Goal: Task Accomplishment & Management: Use online tool/utility

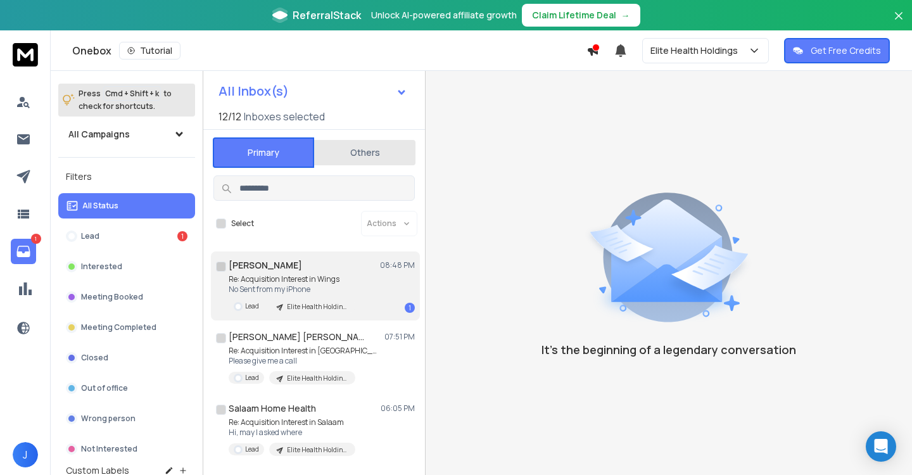
click at [260, 267] on h1 "[PERSON_NAME]" at bounding box center [265, 265] width 73 height 13
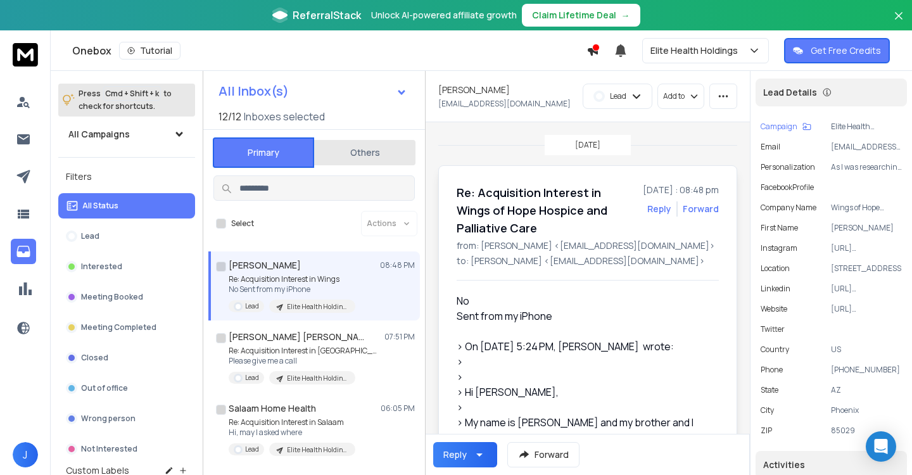
click at [605, 107] on div "Lead" at bounding box center [617, 96] width 68 height 24
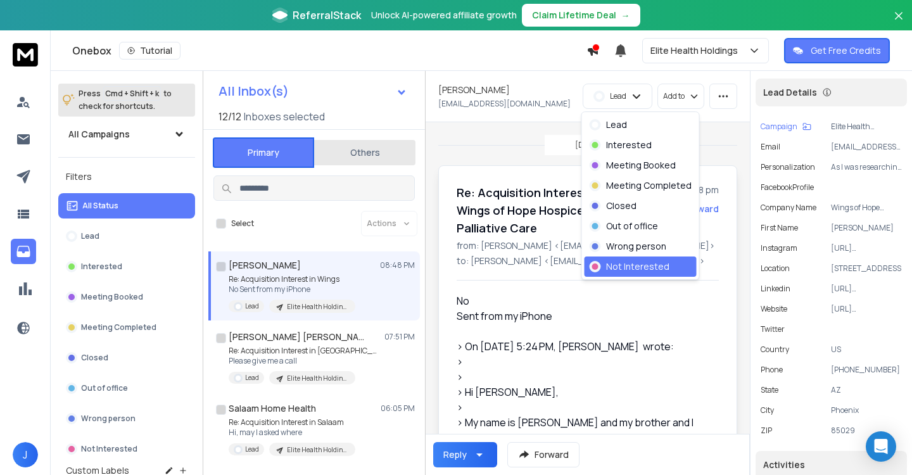
click at [657, 275] on div "Not Interested" at bounding box center [641, 266] width 112 height 20
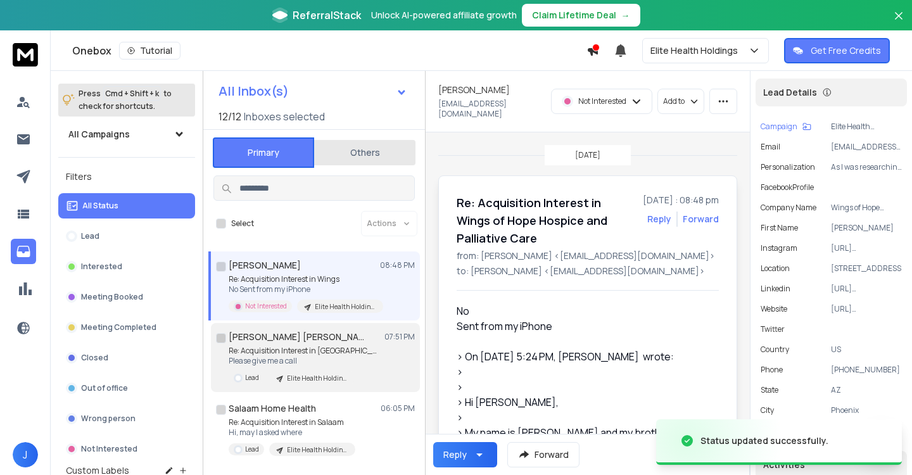
click at [305, 338] on div "[PERSON_NAME] [PERSON_NAME] 07:51 PM" at bounding box center [322, 337] width 186 height 13
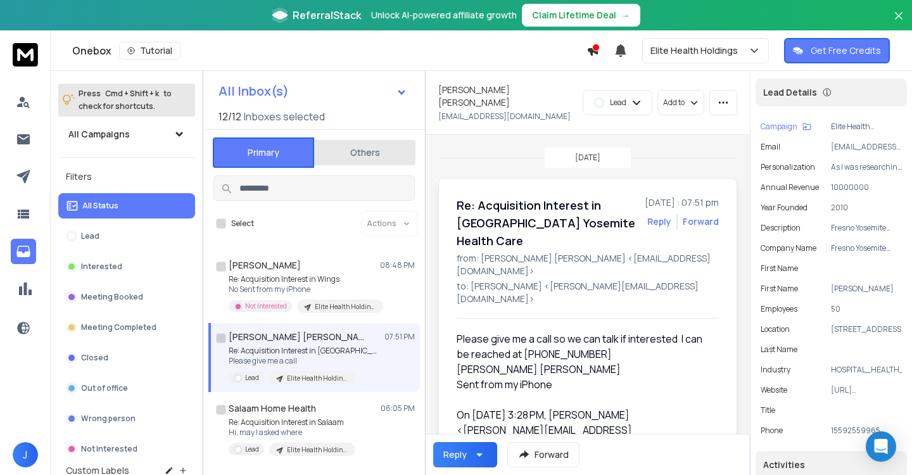
click at [642, 98] on icon at bounding box center [636, 103] width 10 height 10
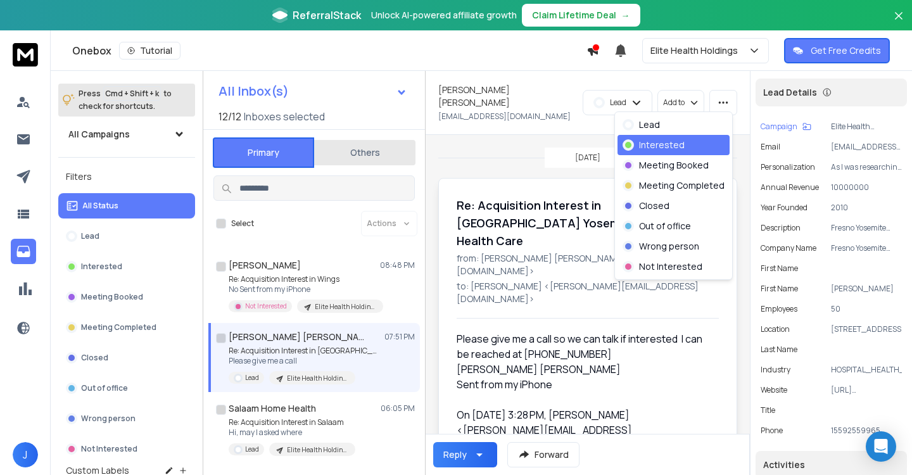
click at [660, 144] on p "Interested" at bounding box center [662, 145] width 46 height 13
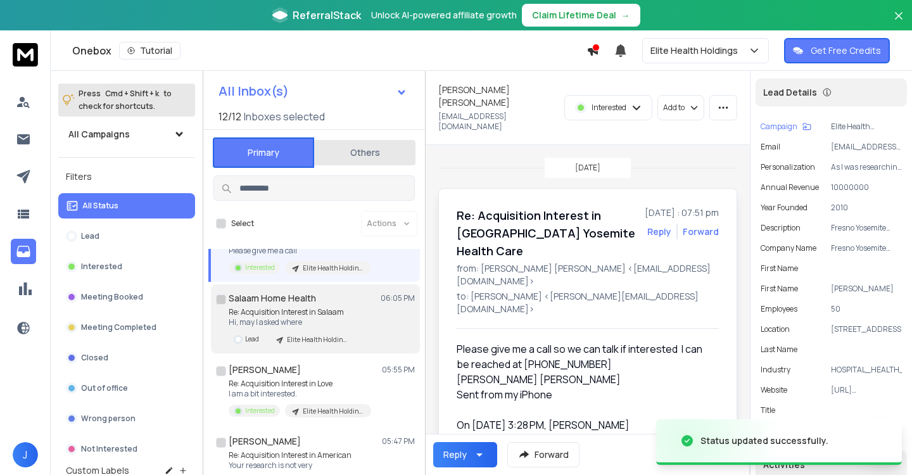
scroll to position [112, 0]
click at [320, 313] on p "Re: Acquisition Interest in Salaam" at bounding box center [292, 310] width 127 height 10
